Goal: Information Seeking & Learning: Learn about a topic

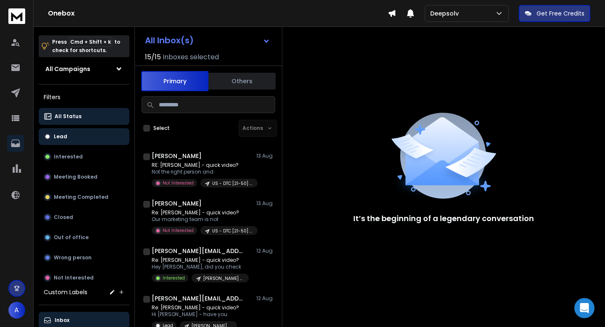
click at [70, 132] on button "Lead" at bounding box center [84, 136] width 91 height 17
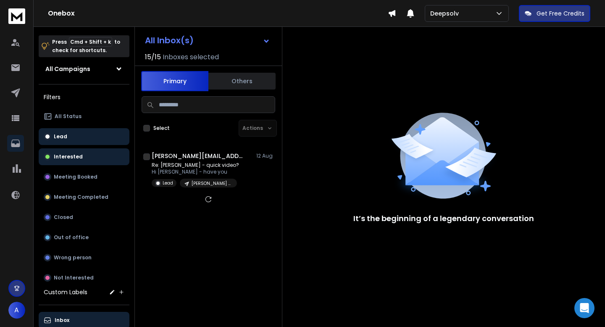
click at [67, 159] on p "Interested" at bounding box center [68, 156] width 29 height 7
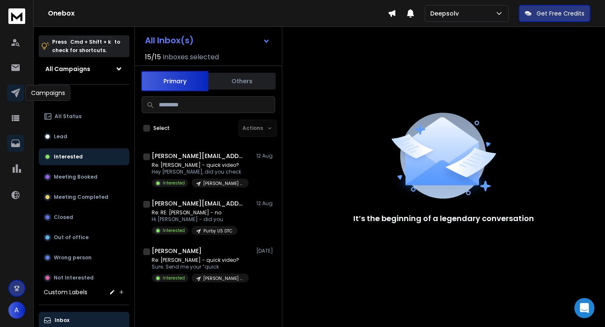
click at [12, 92] on icon at bounding box center [15, 92] width 9 height 9
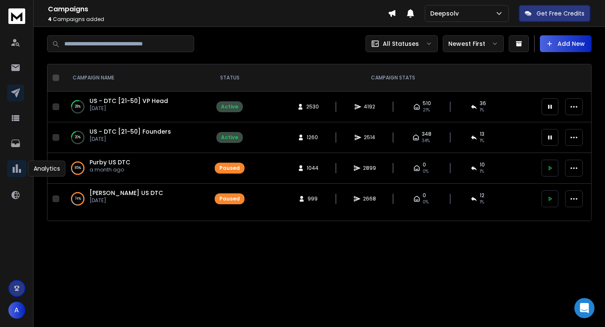
click at [11, 171] on icon at bounding box center [17, 168] width 13 height 13
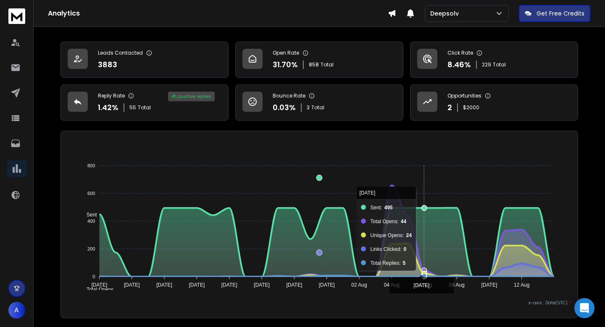
scroll to position [37, 0]
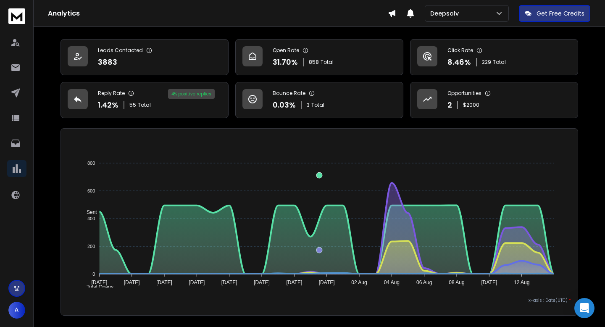
click at [406, 121] on div "Leads Contacted 3883 Open Rate 31.70 % 858 Total Click Rate 8.46 % 229 Total Re…" at bounding box center [319, 177] width 518 height 276
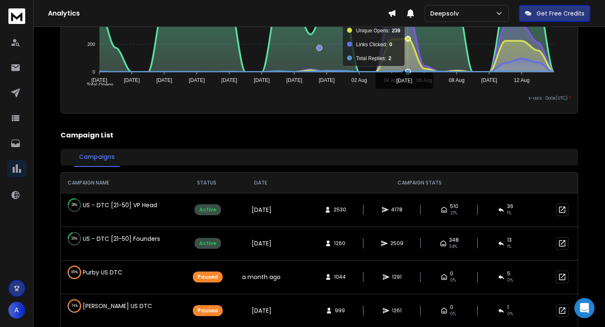
scroll to position [249, 0]
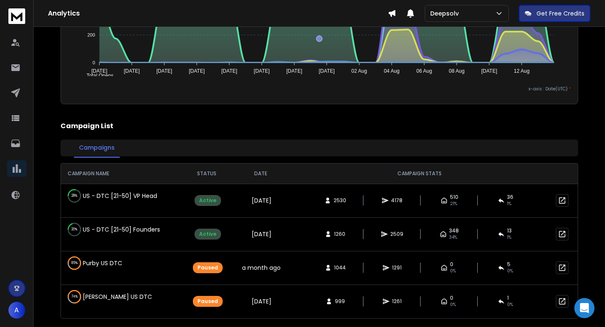
click at [103, 196] on td "28 % US - DTC [21-50] VP Head" at bounding box center [122, 196] width 122 height 24
click at [561, 201] on icon at bounding box center [562, 200] width 6 height 6
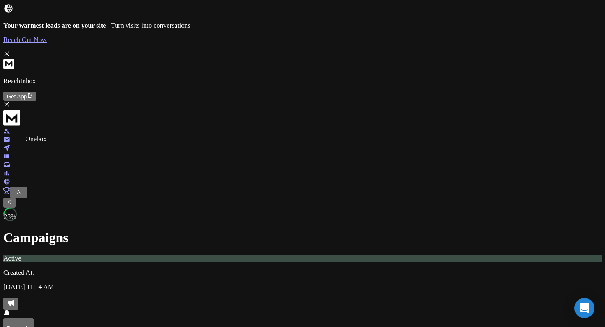
click at [10, 162] on icon at bounding box center [7, 164] width 6 height 5
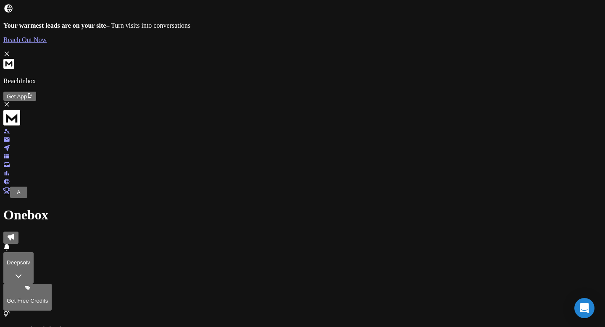
scroll to position [512, 0]
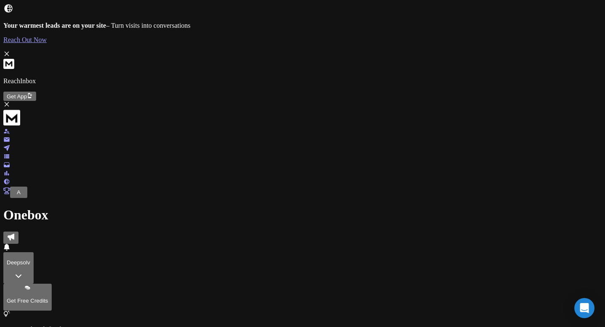
scroll to position [0, 0]
click at [10, 145] on icon at bounding box center [7, 148] width 6 height 6
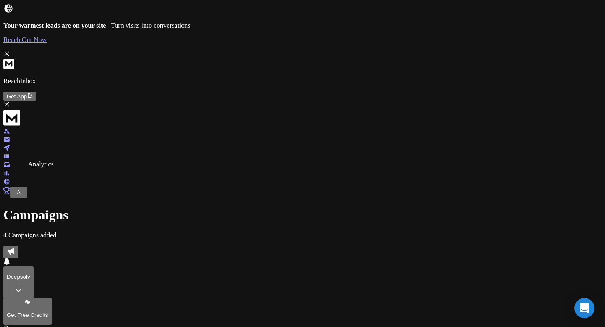
click at [10, 171] on icon at bounding box center [6, 173] width 7 height 7
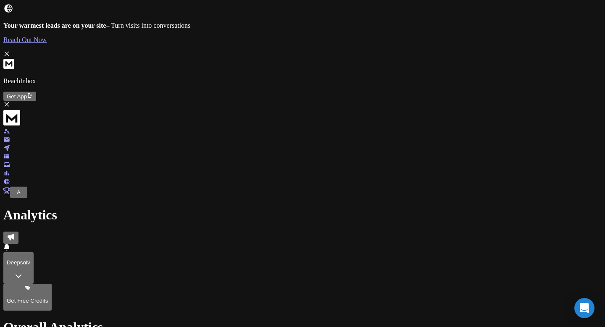
click at [10, 145] on icon at bounding box center [6, 148] width 7 height 7
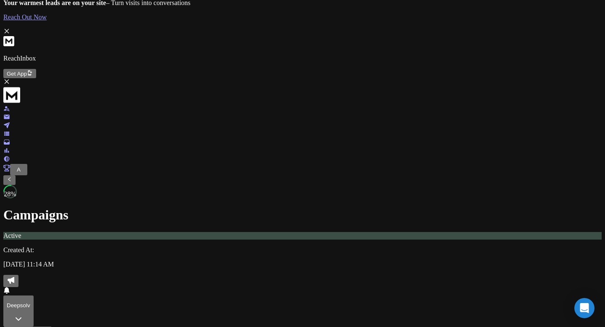
scroll to position [25, 0]
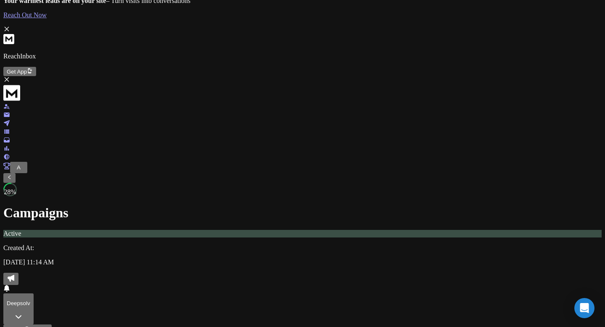
scroll to position [32, 0]
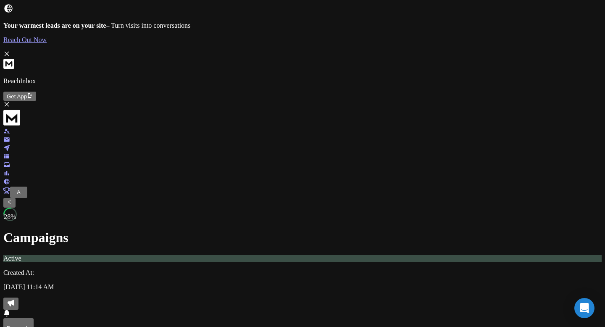
type input "**********"
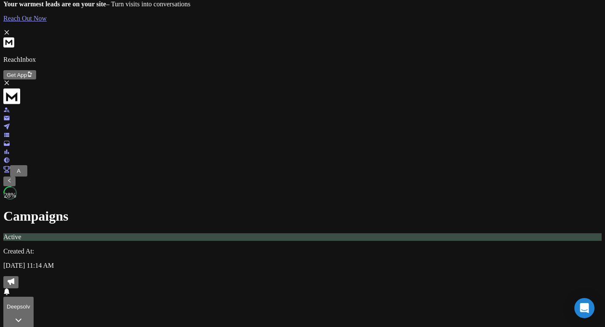
scroll to position [29, 0]
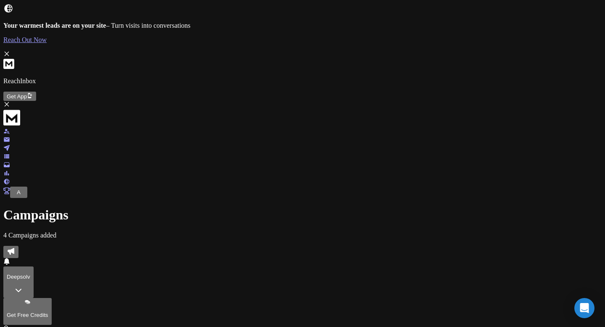
click at [226, 325] on div at bounding box center [302, 333] width 598 height 17
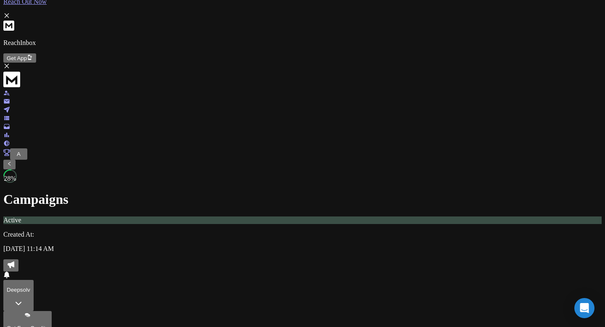
scroll to position [32, 0]
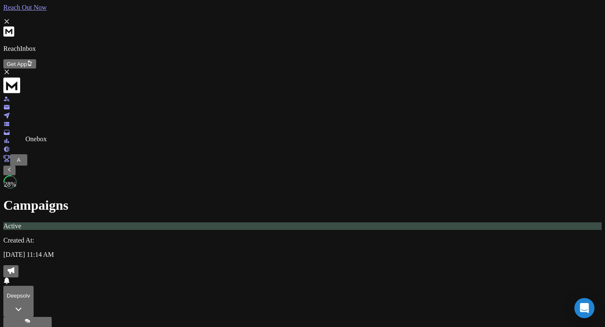
click at [10, 135] on icon at bounding box center [7, 132] width 6 height 5
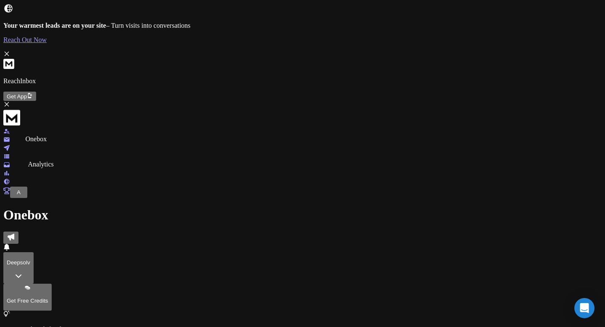
click at [10, 170] on icon at bounding box center [6, 173] width 7 height 7
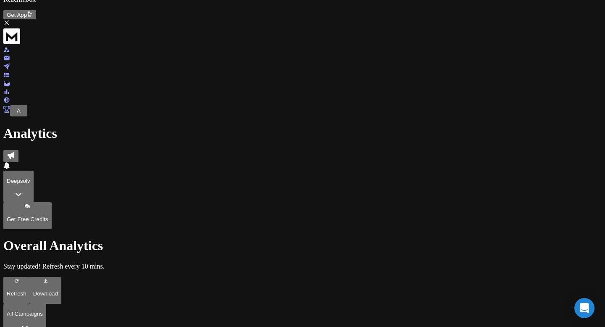
scroll to position [249, 0]
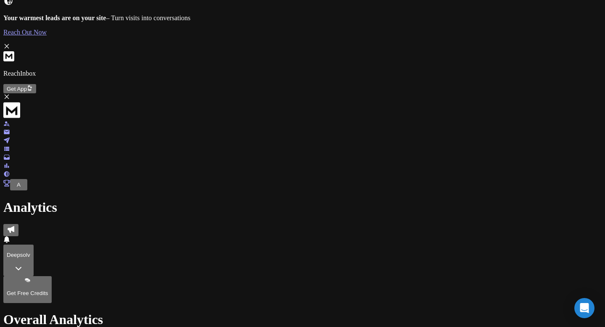
scroll to position [0, 0]
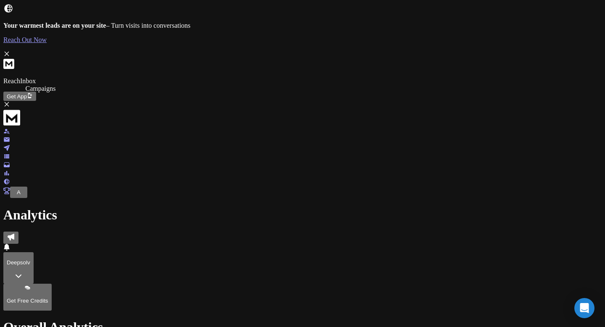
click at [10, 145] on icon at bounding box center [7, 148] width 6 height 6
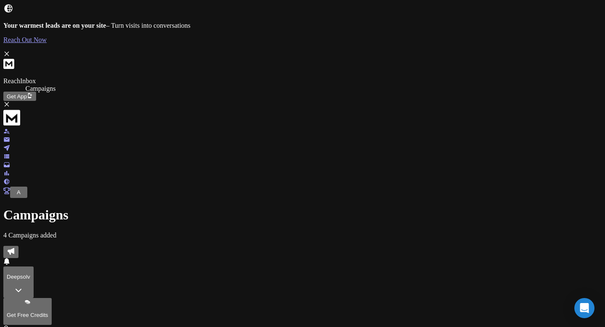
click at [34, 266] on button "Deepsolv" at bounding box center [18, 282] width 30 height 32
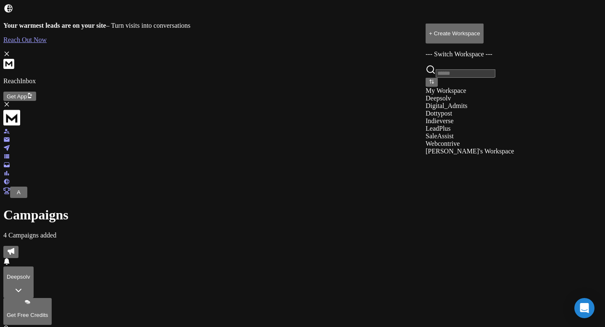
click at [450, 87] on div "My Workspace" at bounding box center [470, 91] width 89 height 8
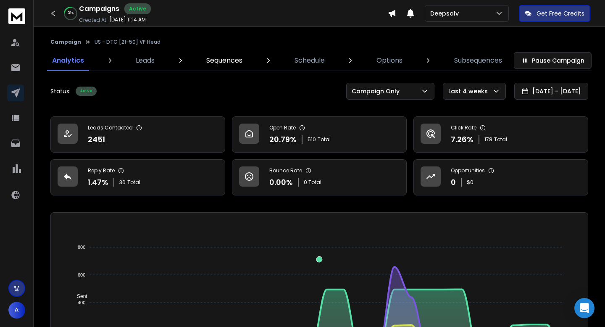
click at [217, 63] on p "Sequences" at bounding box center [224, 60] width 36 height 10
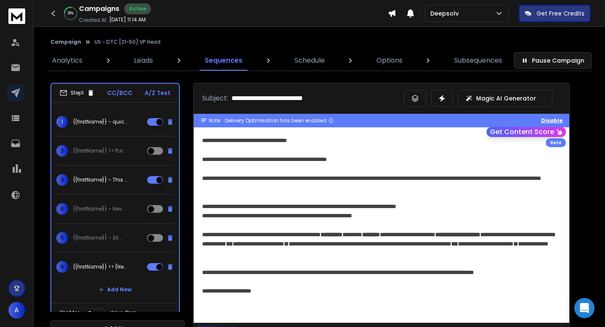
scroll to position [221, 0]
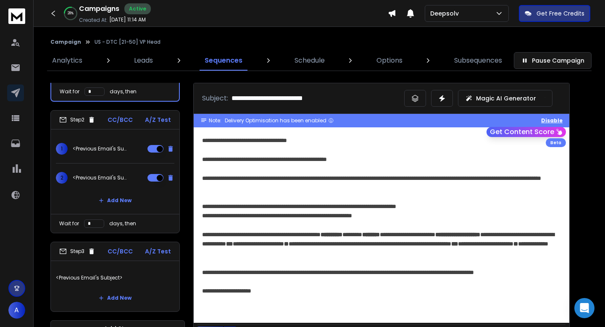
click at [107, 285] on p "<Previous Email's Subject>" at bounding box center [115, 278] width 118 height 24
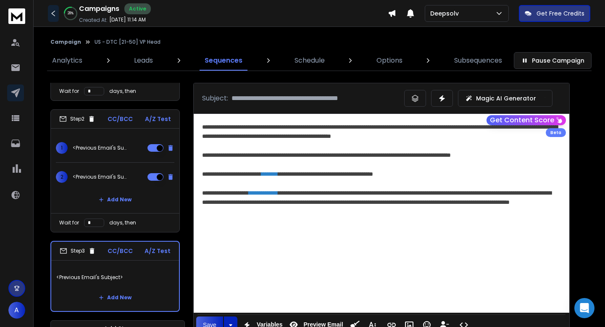
click at [50, 13] on icon at bounding box center [54, 14] width 8 height 8
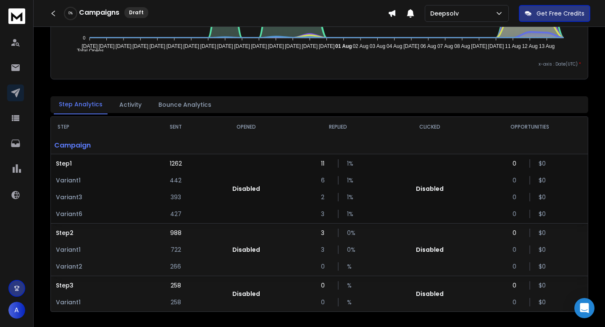
scroll to position [320, 0]
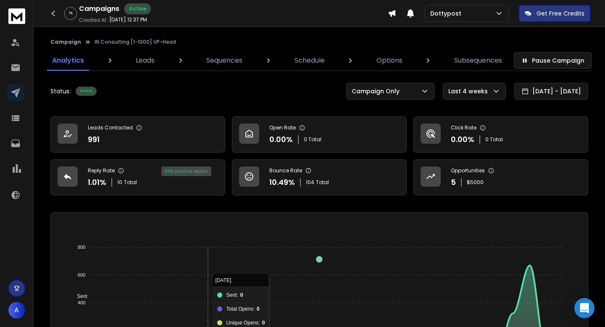
scroll to position [231, 0]
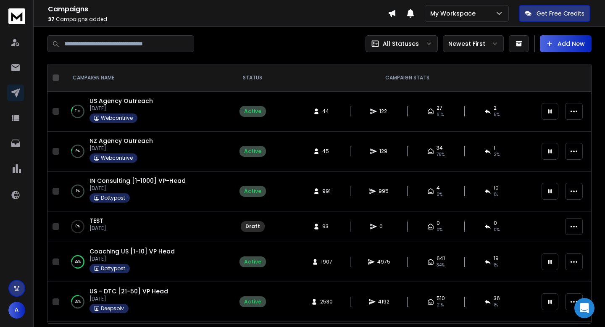
click at [231, 37] on div at bounding box center [183, 43] width 272 height 17
click at [551, 190] on icon at bounding box center [550, 191] width 4 height 4
click at [145, 179] on span "IN Consulting [1-1000] VP-Head" at bounding box center [137, 180] width 96 height 8
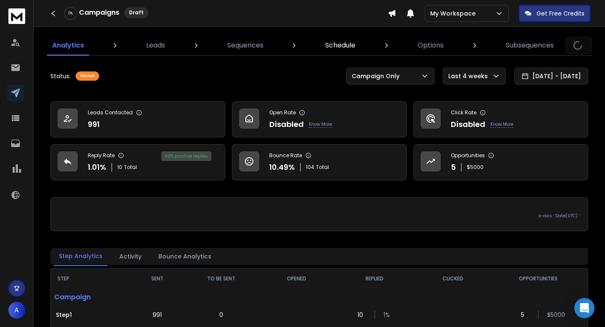
click at [337, 45] on p "Schedule" at bounding box center [340, 45] width 30 height 10
